Goal: Find specific page/section: Find specific page/section

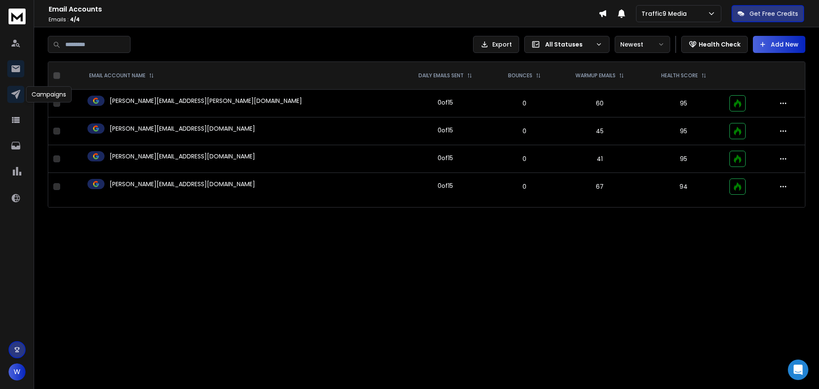
click at [19, 92] on icon at bounding box center [15, 94] width 9 height 9
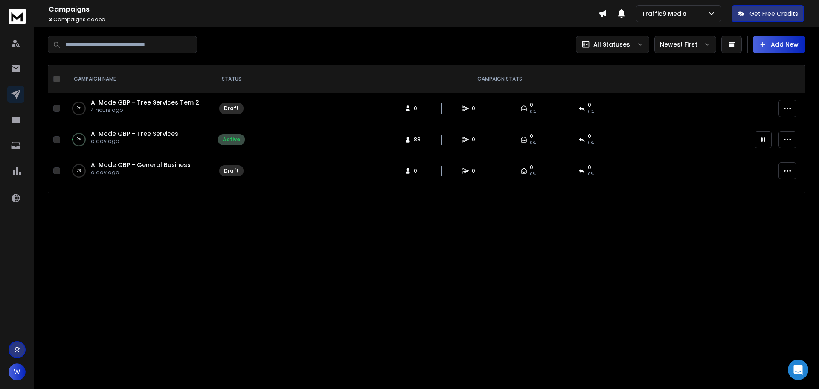
click at [146, 135] on span "AI Mode GBP - Tree Services" at bounding box center [134, 133] width 87 height 9
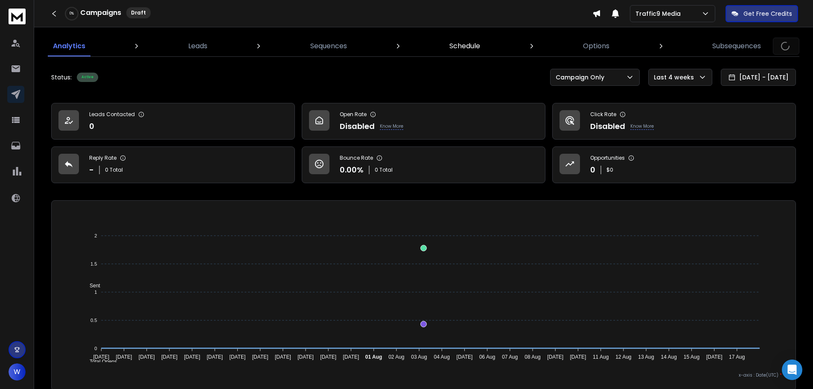
click at [464, 44] on p "Schedule" at bounding box center [464, 46] width 31 height 10
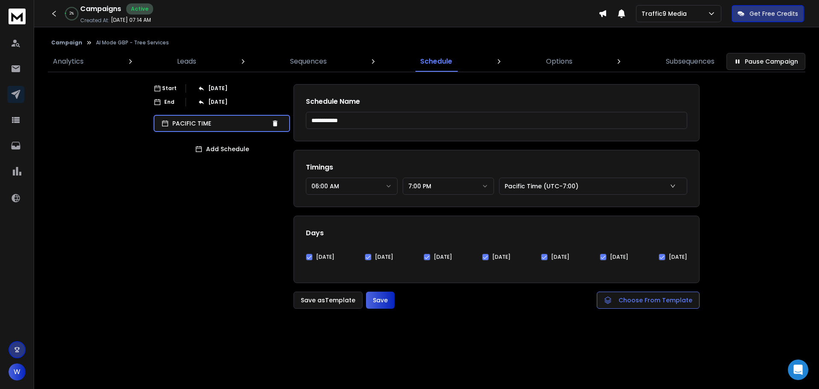
click at [19, 18] on img at bounding box center [17, 17] width 17 height 16
